Goal: Communication & Community: Share content

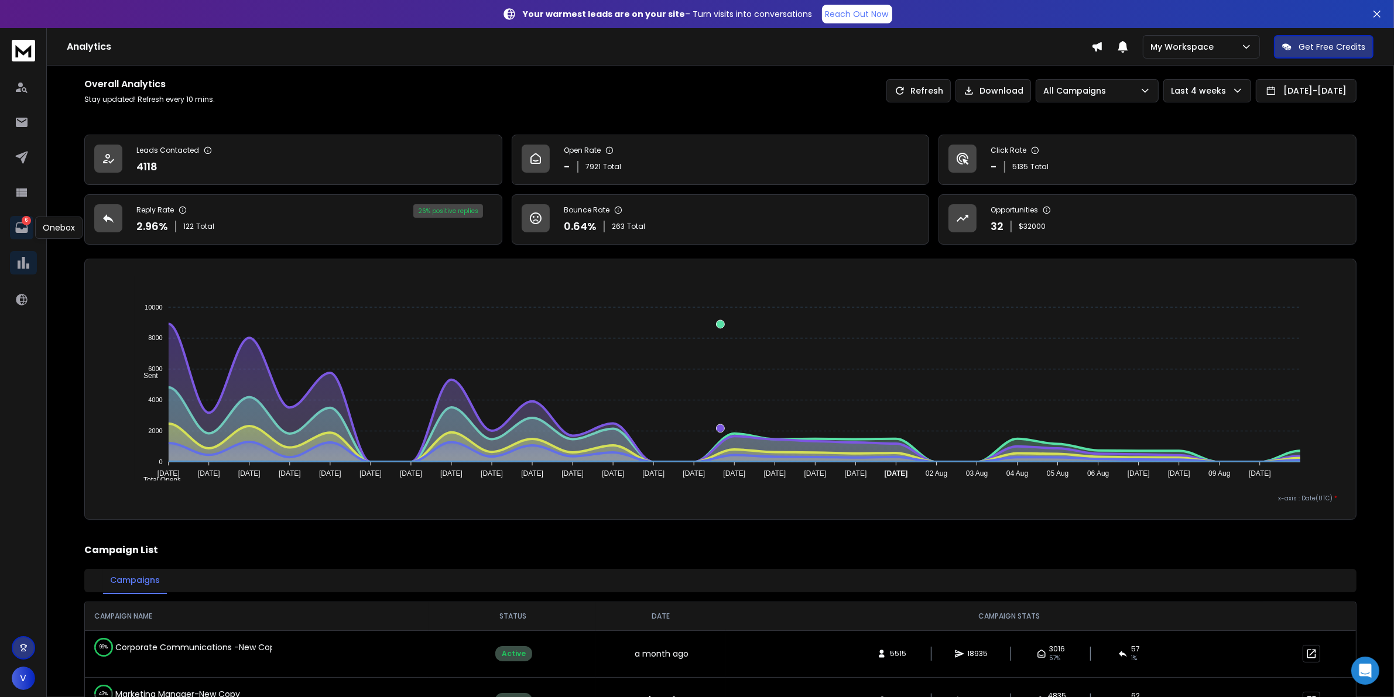
click at [22, 223] on p "6" at bounding box center [26, 220] width 9 height 9
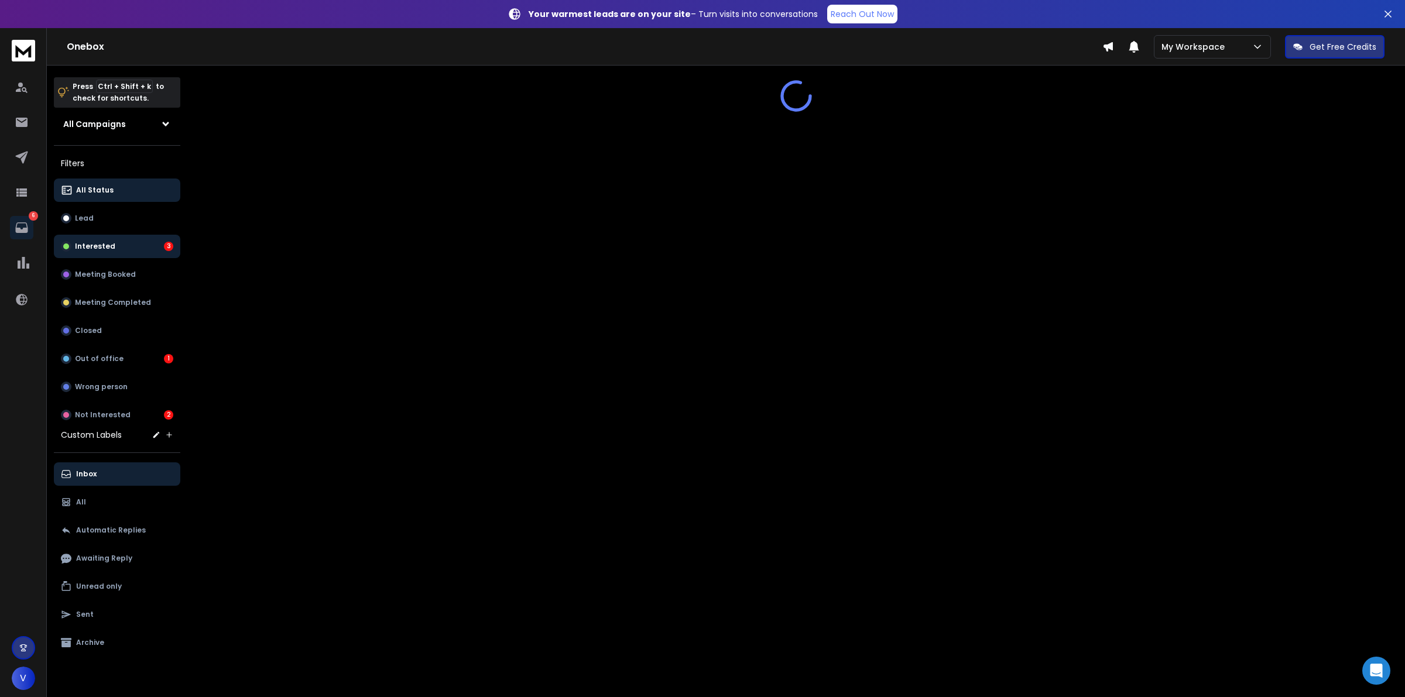
click at [94, 242] on p "Interested" at bounding box center [95, 246] width 40 height 9
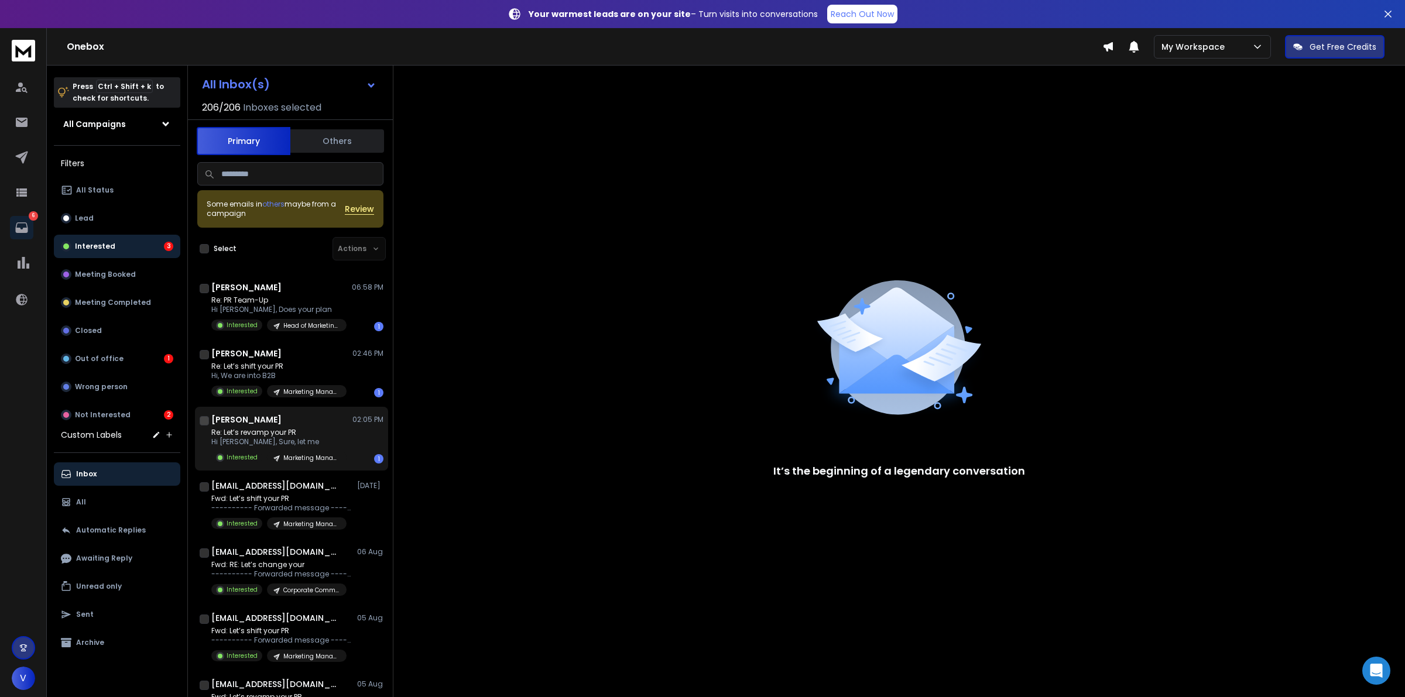
click at [279, 434] on p "Re: Let’s revamp your PR" at bounding box center [278, 432] width 135 height 9
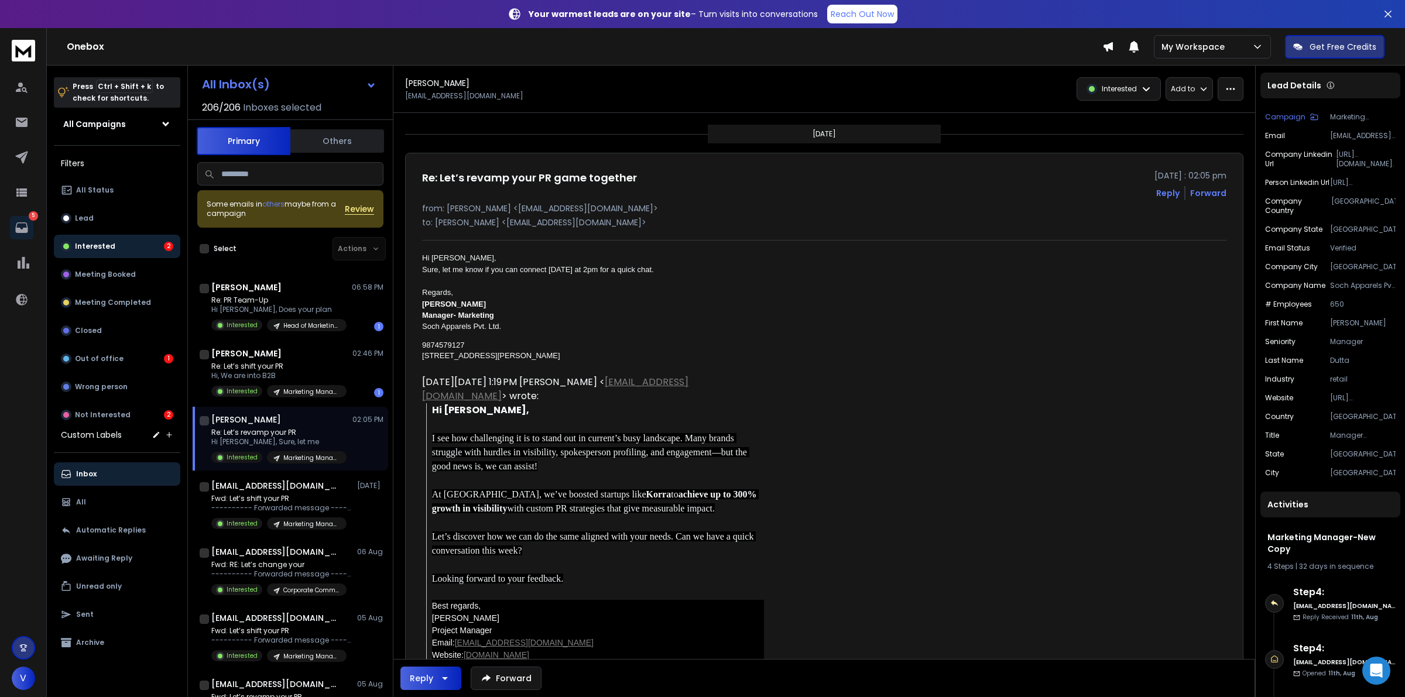
click at [1209, 194] on div "Forward" at bounding box center [1208, 193] width 36 height 12
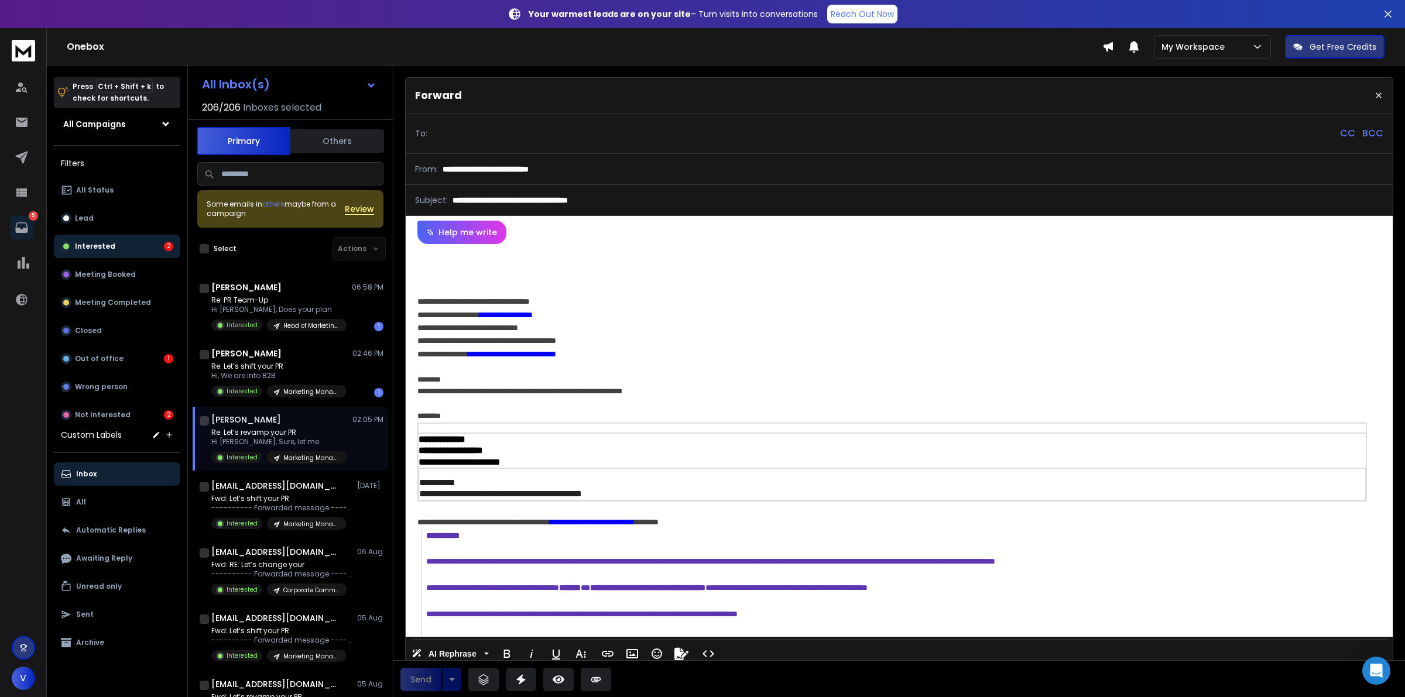
click at [467, 132] on input at bounding box center [473, 133] width 82 height 21
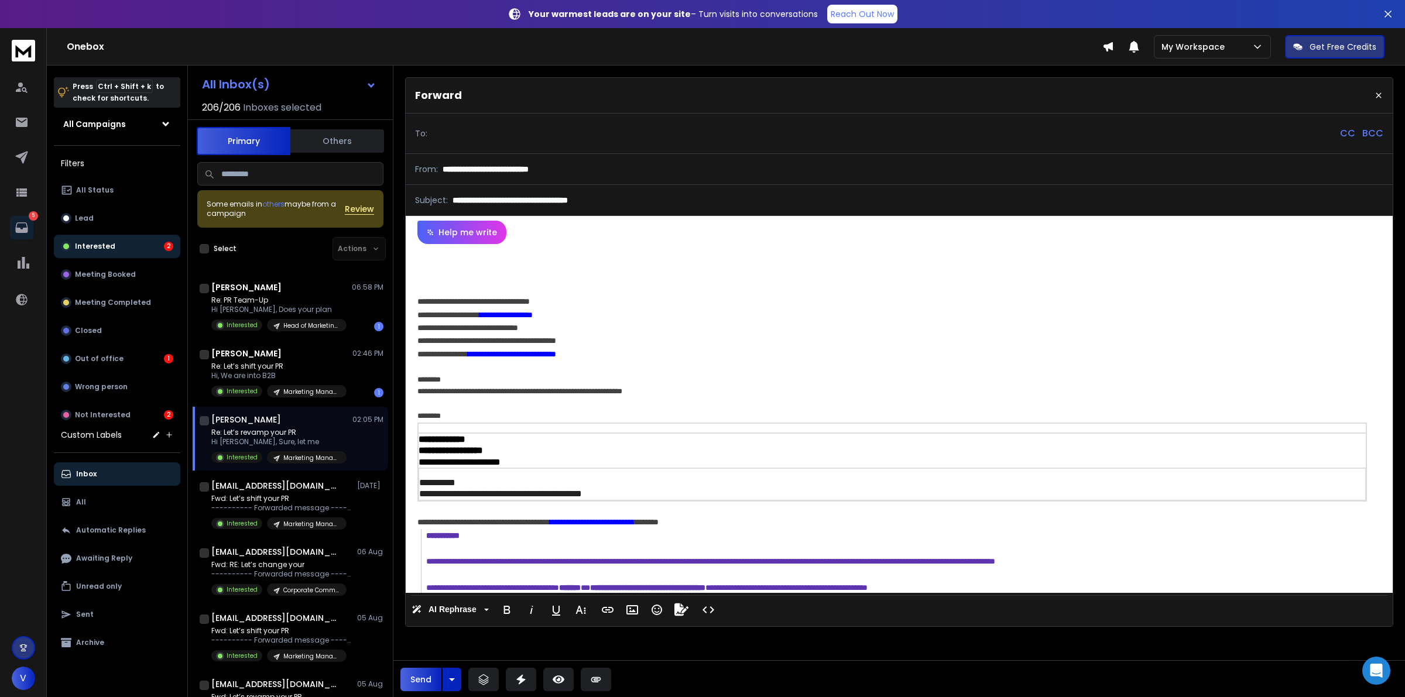
type input "**********"
click at [426, 672] on button "Send" at bounding box center [420, 679] width 41 height 23
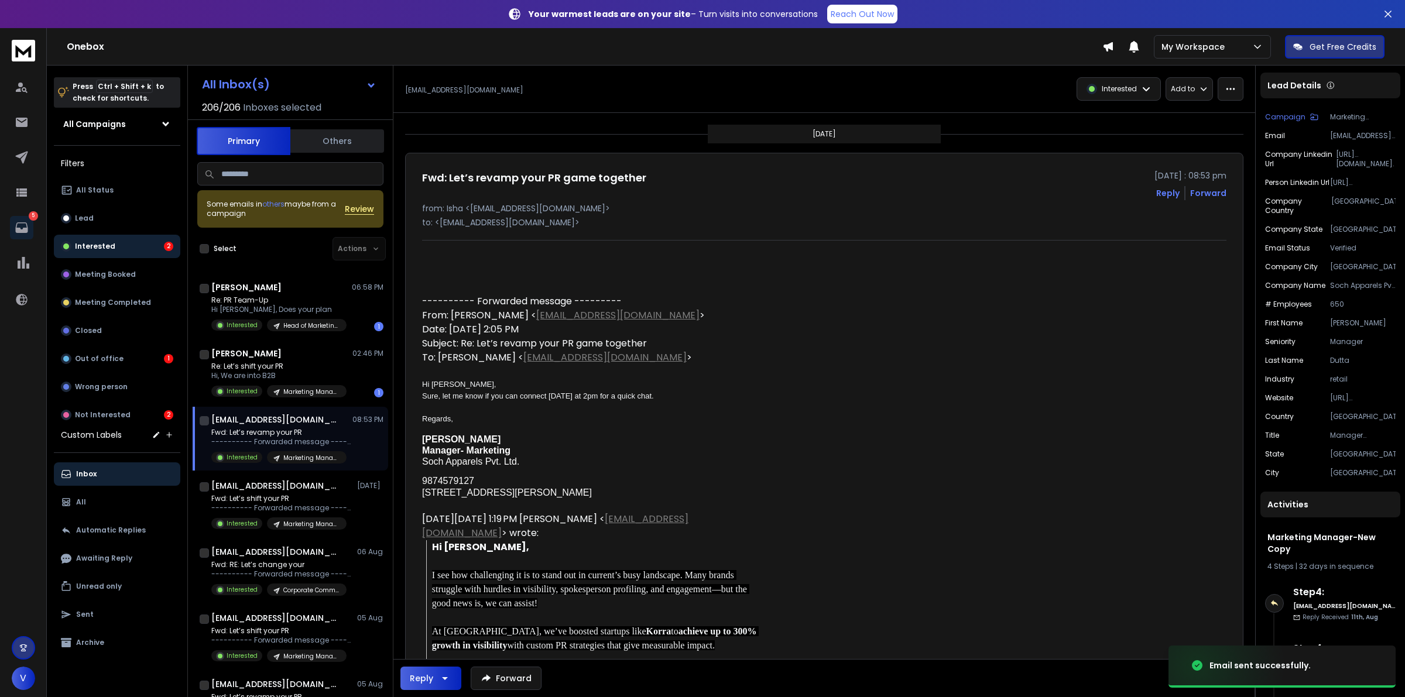
click at [975, 104] on div "kancchan.chauhan@brandingarea.com Interested Add to Interested Add to" at bounding box center [824, 89] width 862 height 47
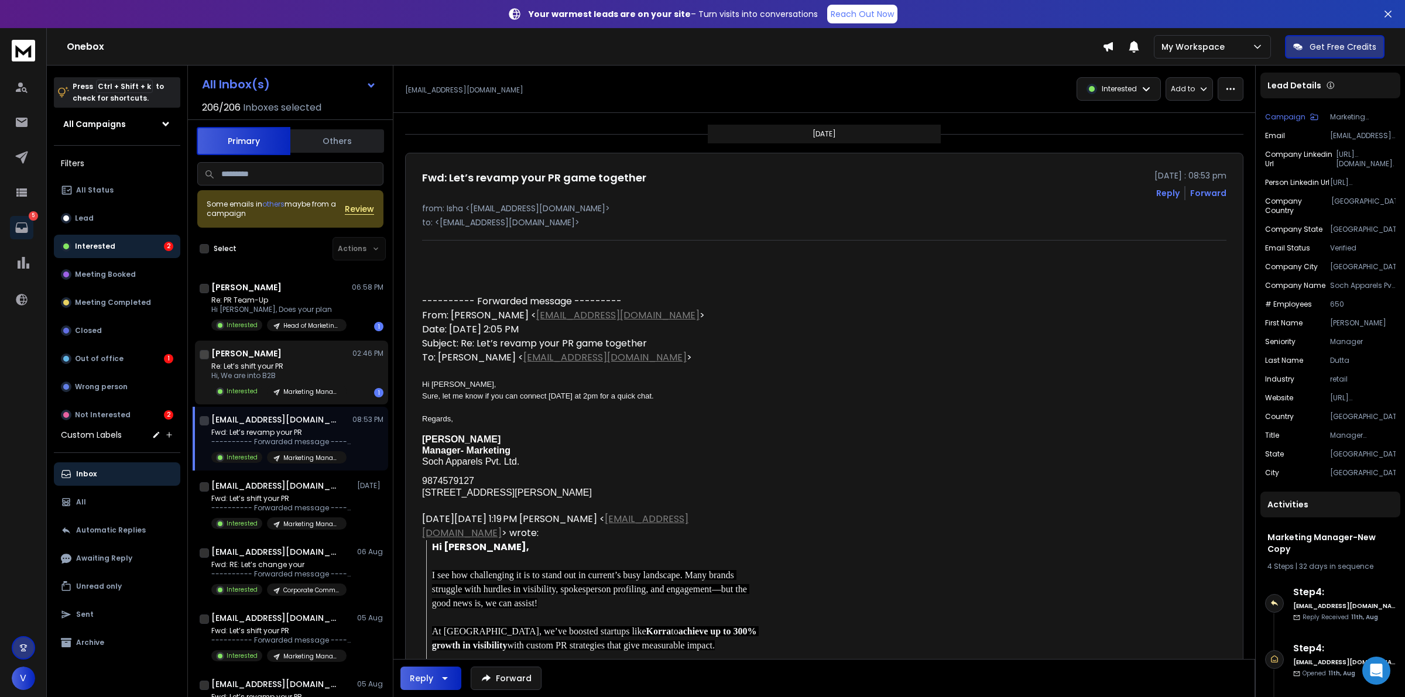
click at [281, 376] on p "Hi, We are into B2B" at bounding box center [278, 375] width 135 height 9
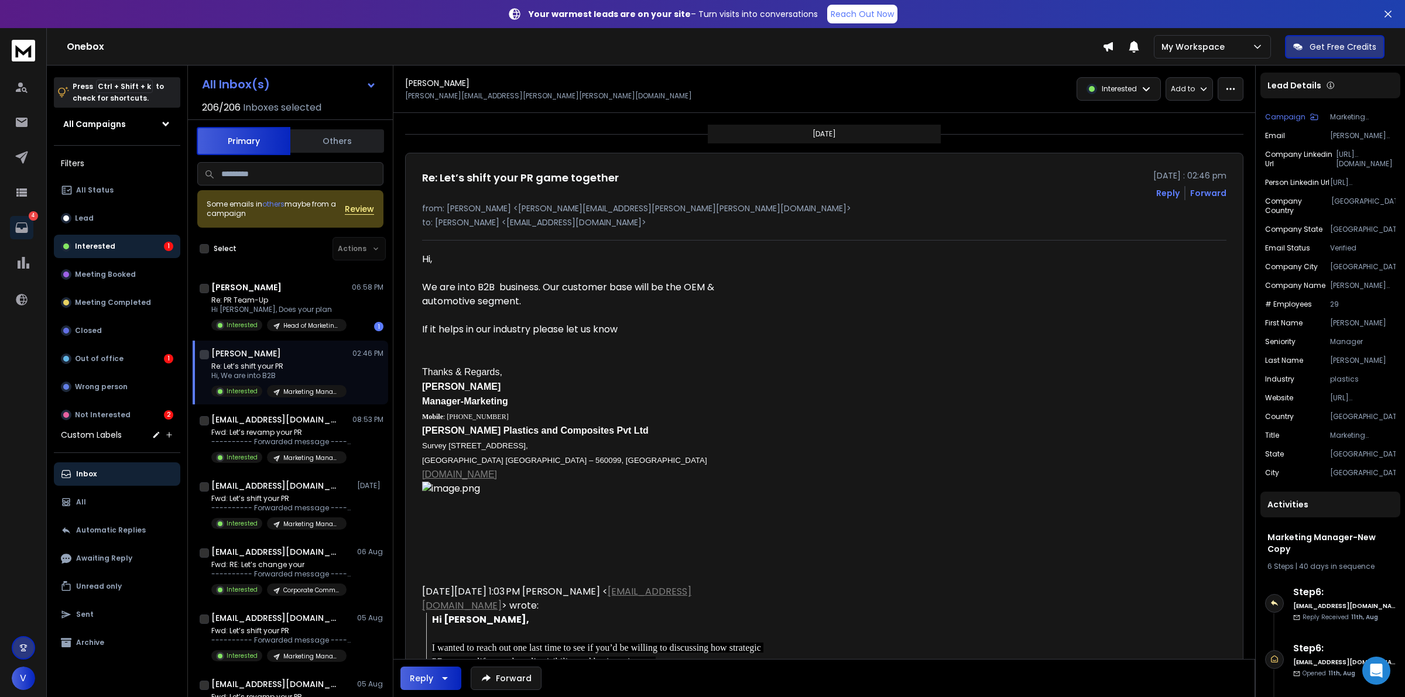
click at [1211, 189] on div "Forward" at bounding box center [1208, 193] width 36 height 12
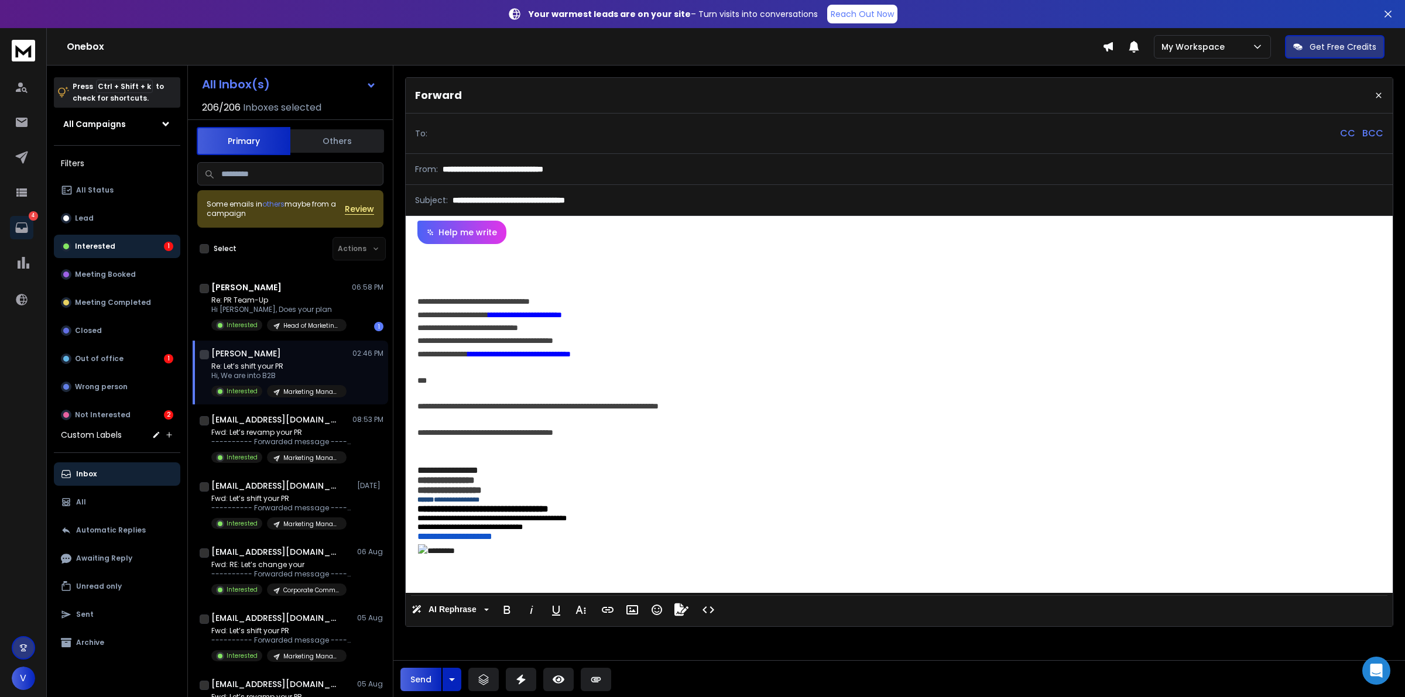
click at [470, 133] on input at bounding box center [473, 133] width 82 height 21
type input "**********"
click at [420, 674] on button "Send" at bounding box center [420, 679] width 41 height 23
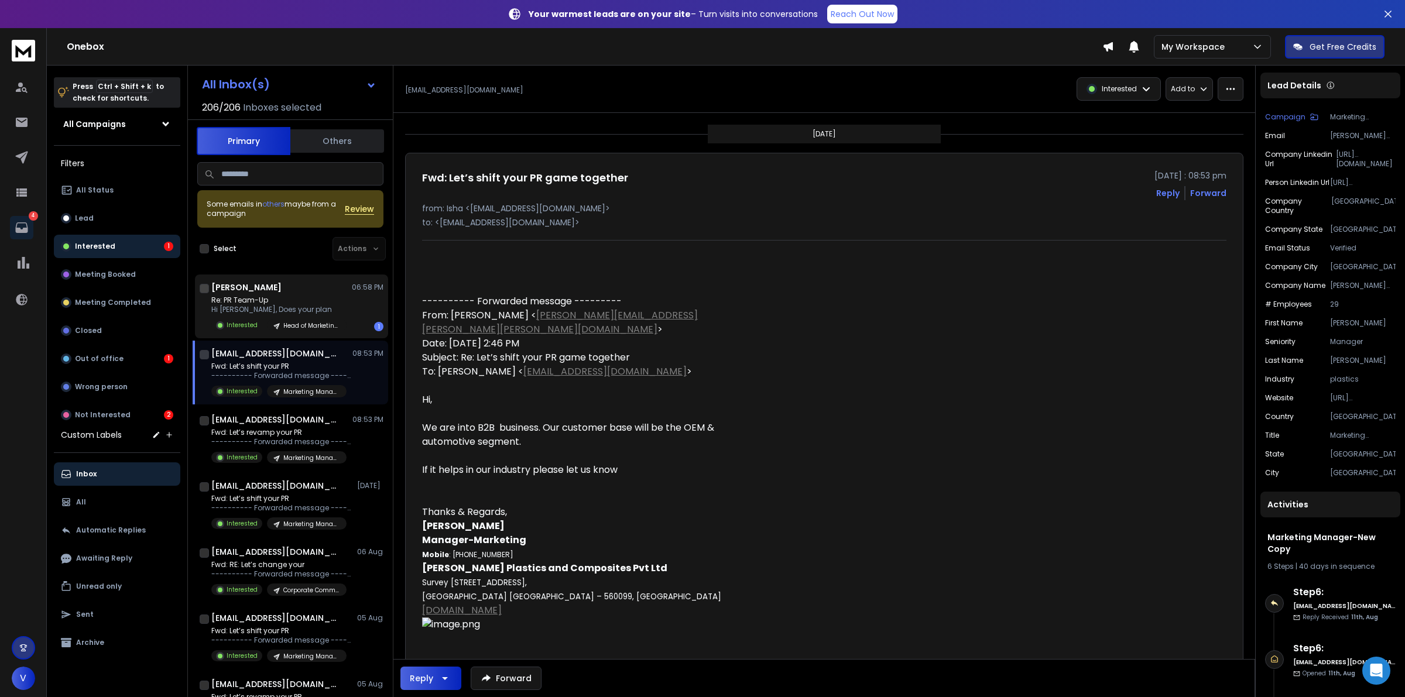
click at [310, 293] on div "ASLAM RANGPARIA 06:58 PM Re: PR Team-Up Hi Anu, Does your plan Interested Head …" at bounding box center [297, 307] width 172 height 50
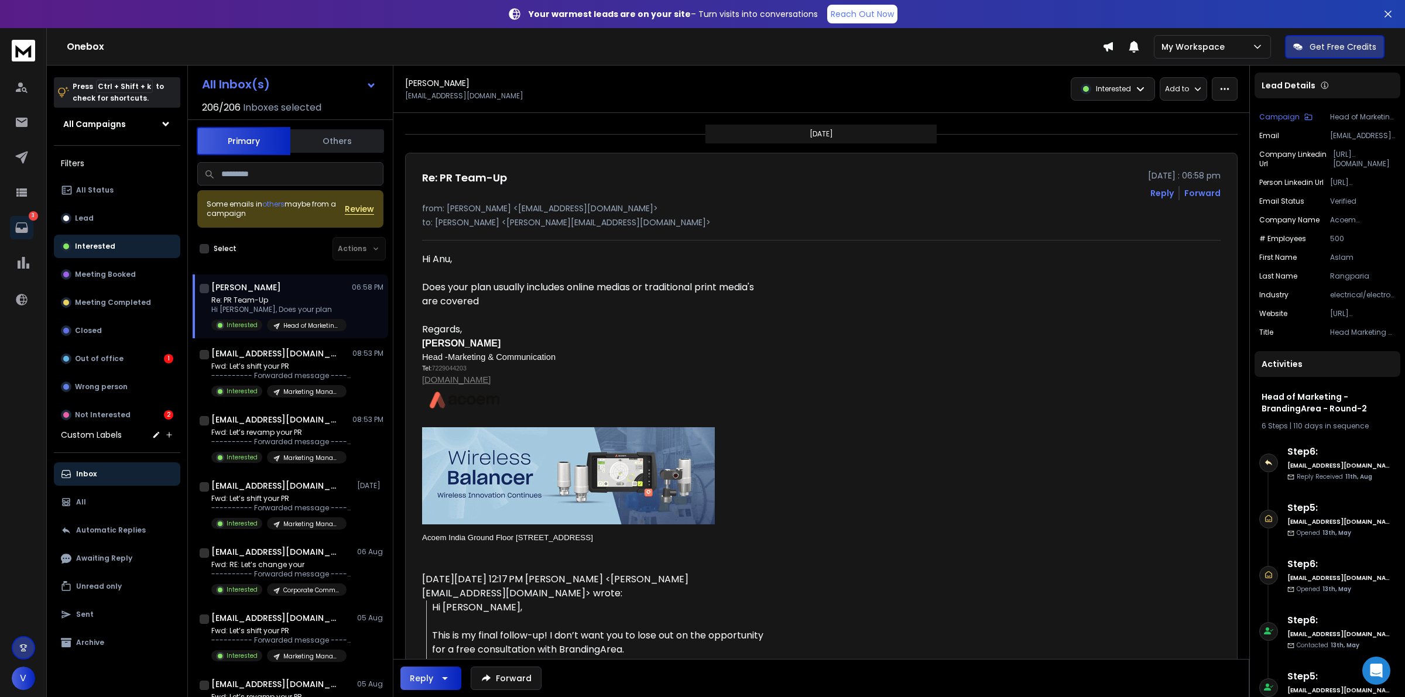
click at [1206, 192] on div "Forward" at bounding box center [1202, 193] width 36 height 12
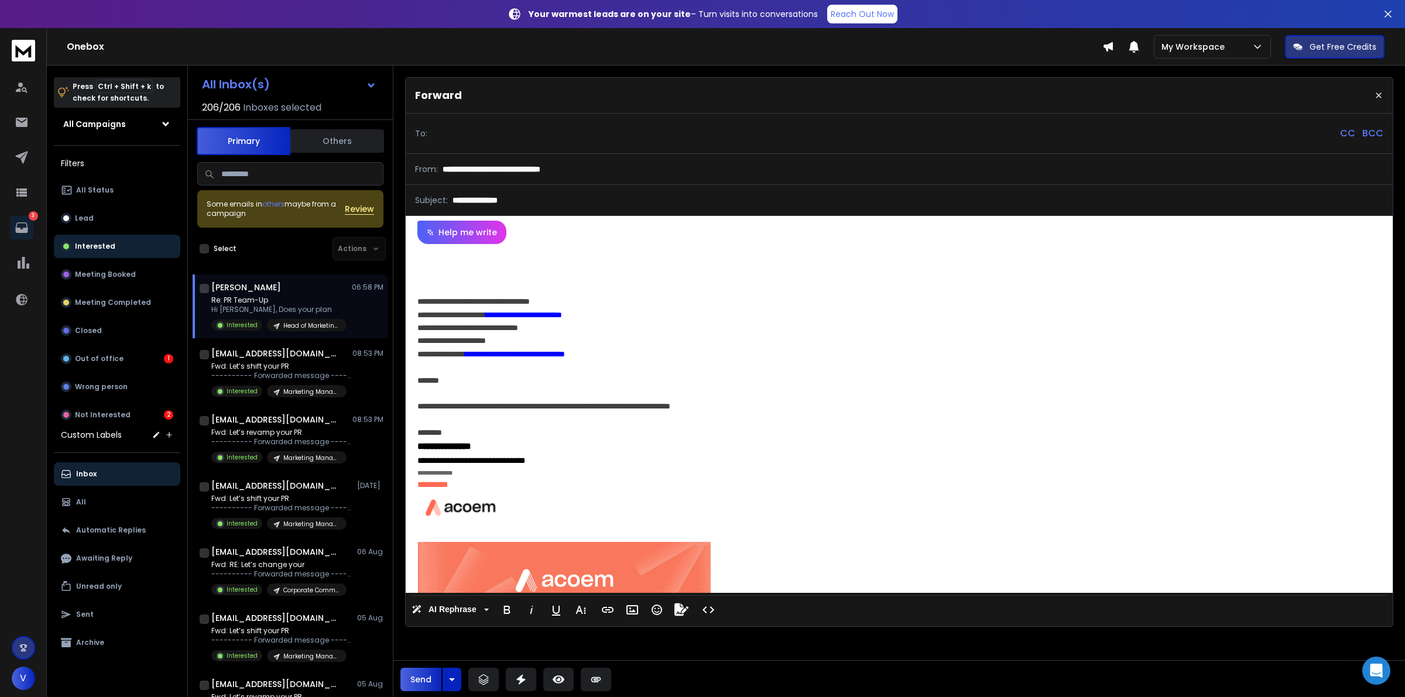
click at [507, 135] on input at bounding box center [473, 133] width 82 height 21
type input "**********"
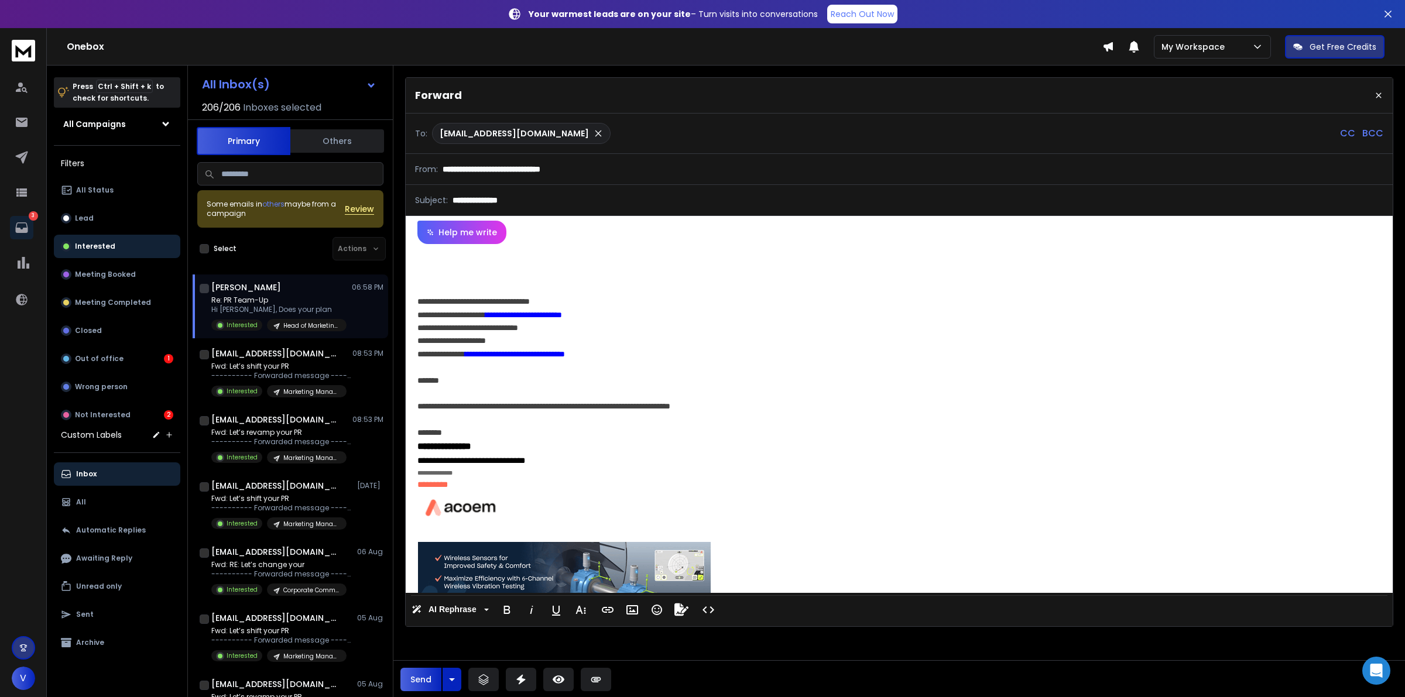
drag, startPoint x: 420, startPoint y: 674, endPoint x: 426, endPoint y: 676, distance: 6.3
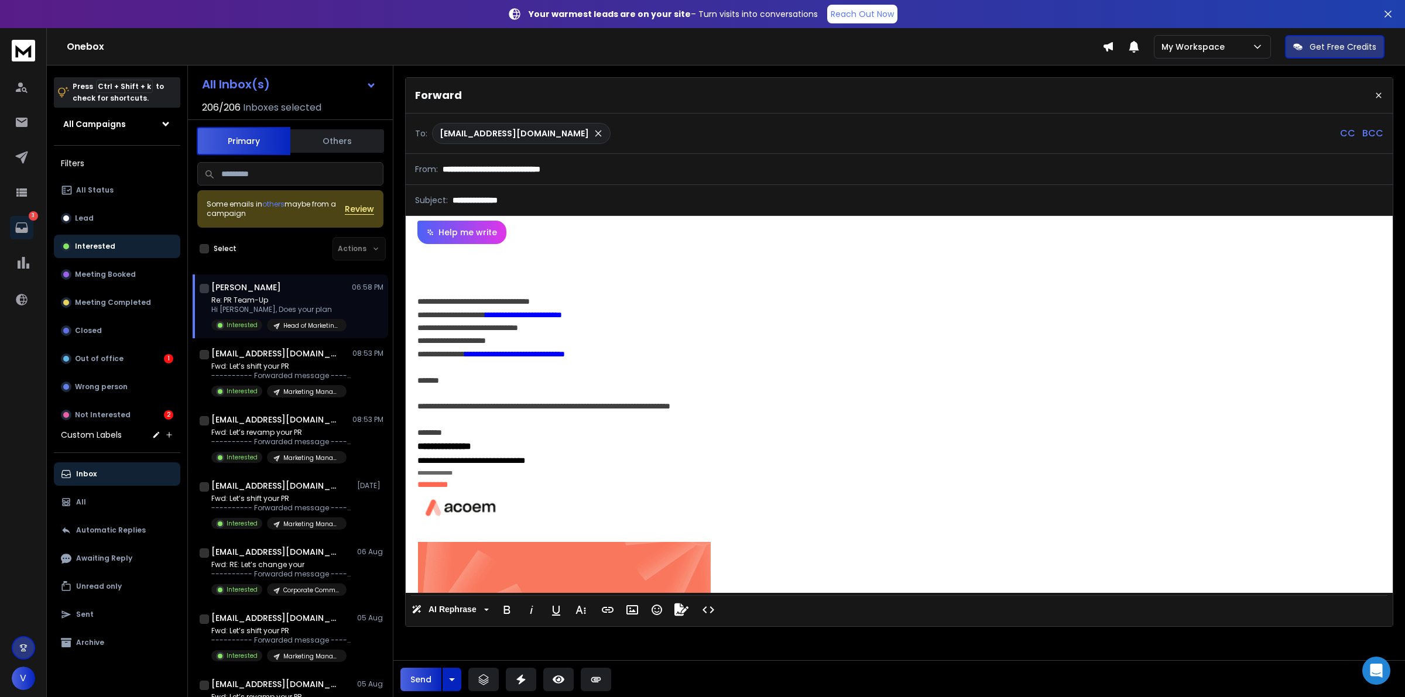
click at [420, 674] on button "Send" at bounding box center [420, 679] width 41 height 23
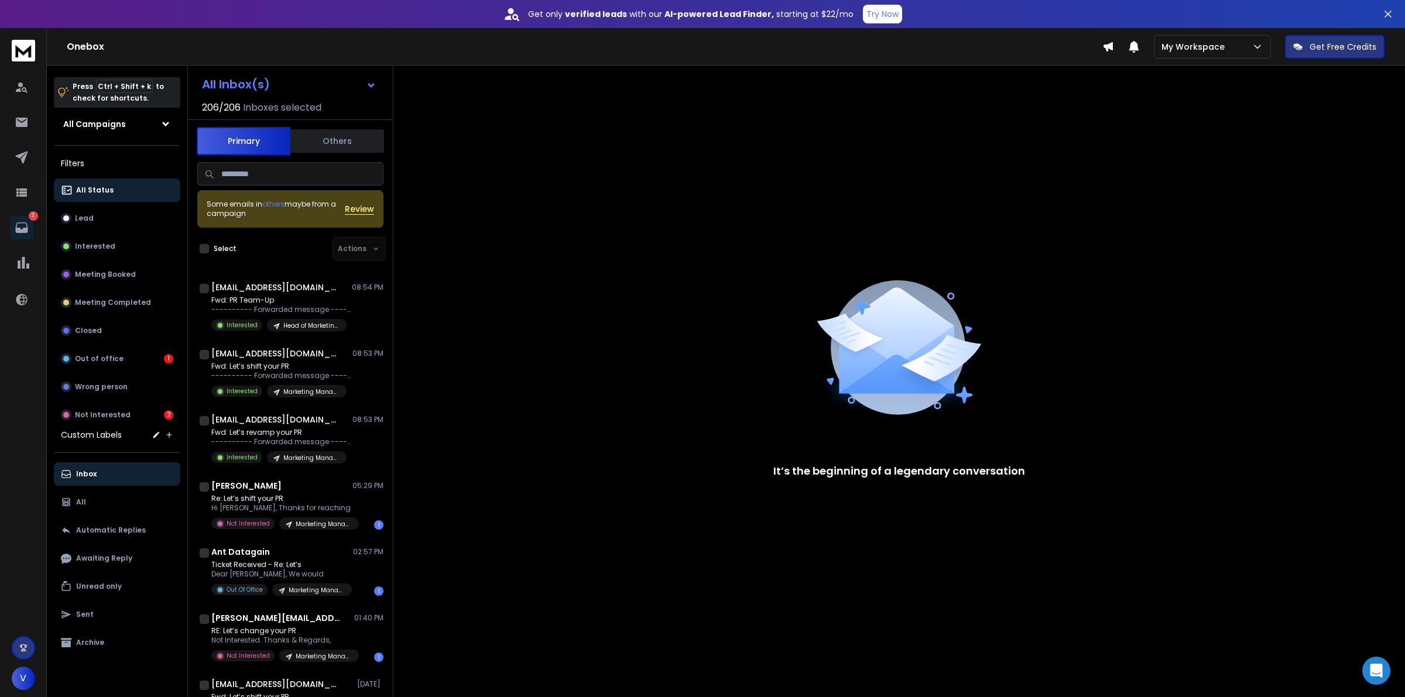
click at [297, 258] on div "Select Actions" at bounding box center [290, 246] width 205 height 28
click at [306, 296] on p "Fwd: PR Team-Up" at bounding box center [281, 300] width 141 height 9
